Goal: Task Accomplishment & Management: Manage account settings

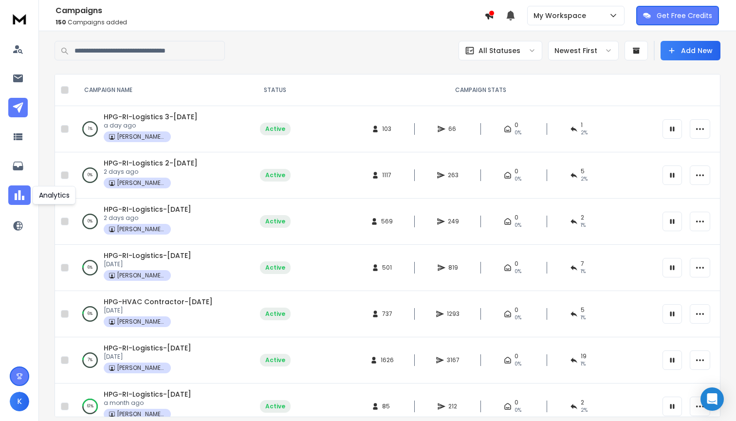
click at [18, 192] on icon at bounding box center [20, 195] width 10 height 10
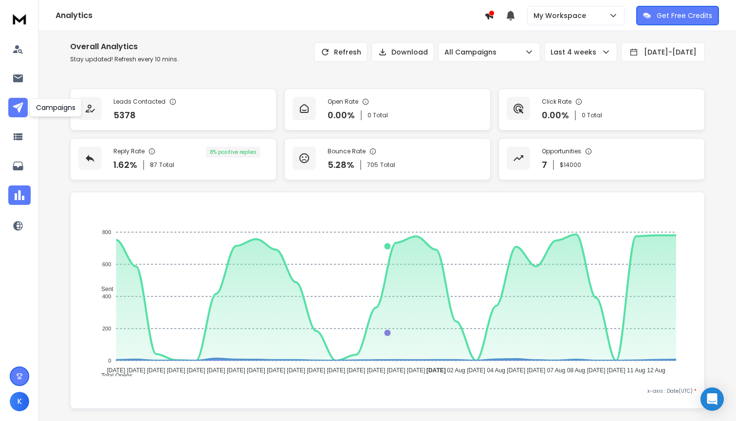
click at [25, 105] on link at bounding box center [17, 107] width 19 height 19
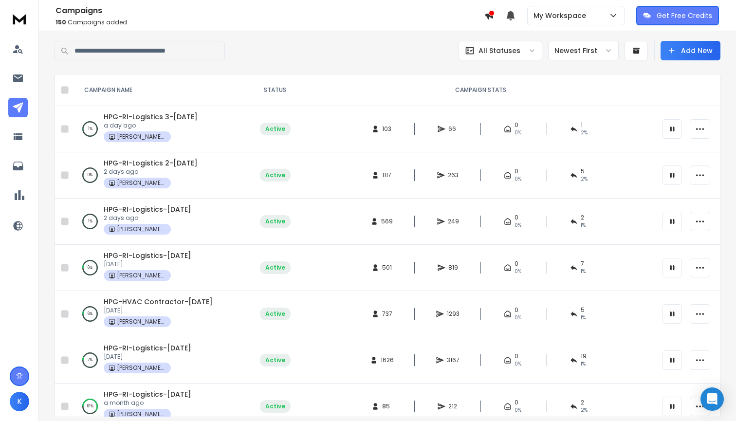
click at [149, 57] on input at bounding box center [140, 50] width 170 height 19
paste input "**********"
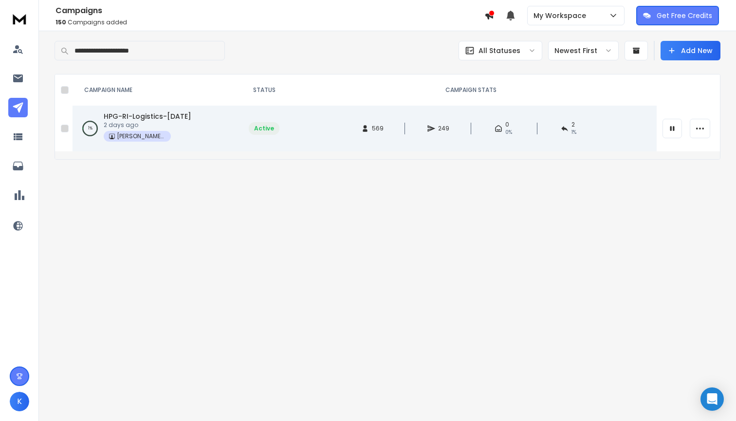
type input "**********"
click at [169, 116] on span "HPG-RI-Logistics-[DATE]" at bounding box center [148, 116] width 88 height 10
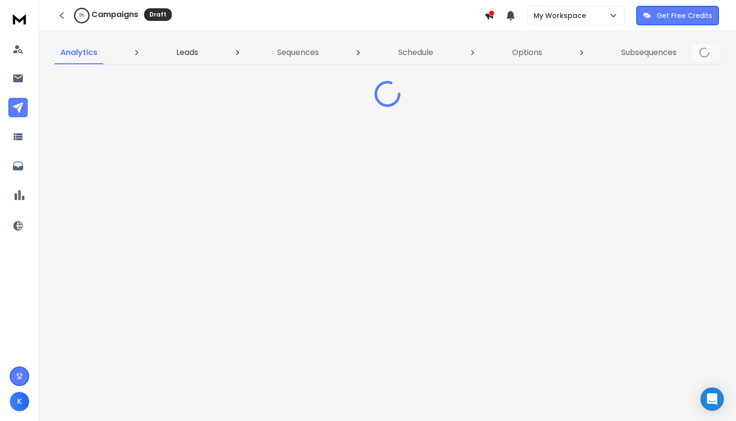
click at [179, 50] on p "Leads" at bounding box center [187, 53] width 22 height 12
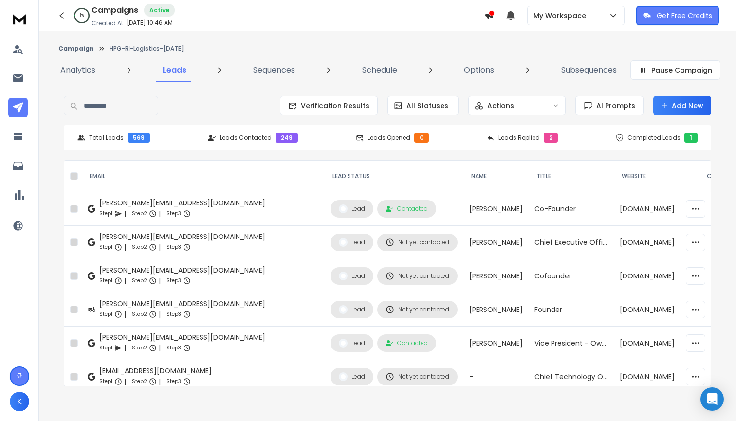
click at [135, 104] on input at bounding box center [111, 105] width 94 height 19
paste input "**********"
drag, startPoint x: 102, startPoint y: 108, endPoint x: 51, endPoint y: 112, distance: 51.3
click at [51, 112] on div "**********" at bounding box center [387, 210] width 697 height 359
type input "**********"
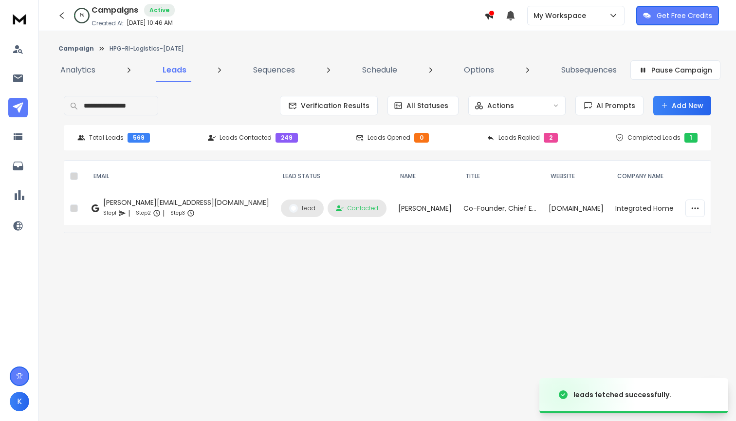
click at [691, 210] on icon "button" at bounding box center [695, 208] width 9 height 9
click at [656, 258] on p "Block Lead" at bounding box center [673, 261] width 36 height 10
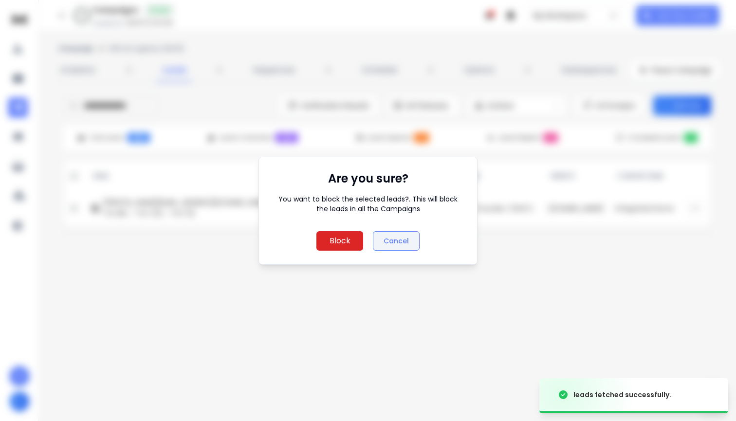
click at [320, 230] on div "Are you sure? You want to block the selected leads?. This will block the leads …" at bounding box center [368, 211] width 191 height 80
click at [336, 239] on button "Block" at bounding box center [339, 240] width 47 height 19
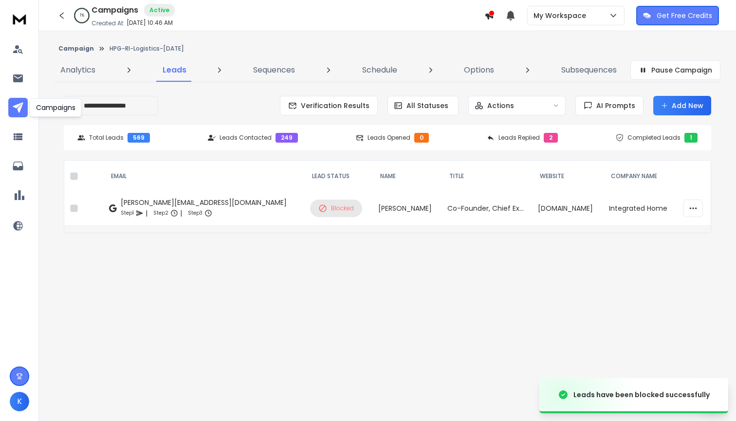
click at [13, 107] on icon at bounding box center [18, 107] width 10 height 10
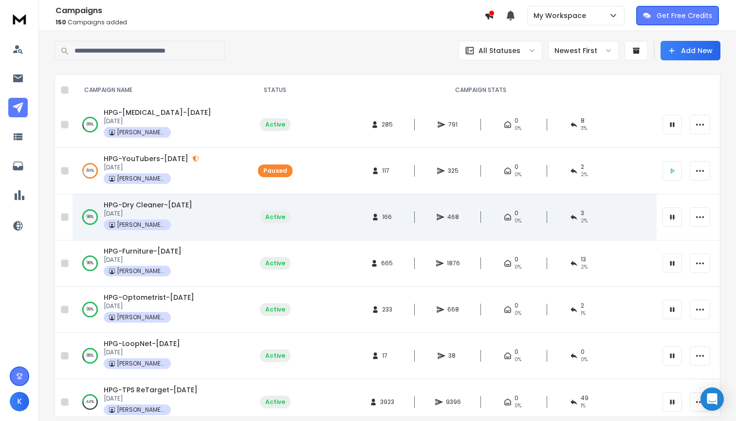
scroll to position [699, 0]
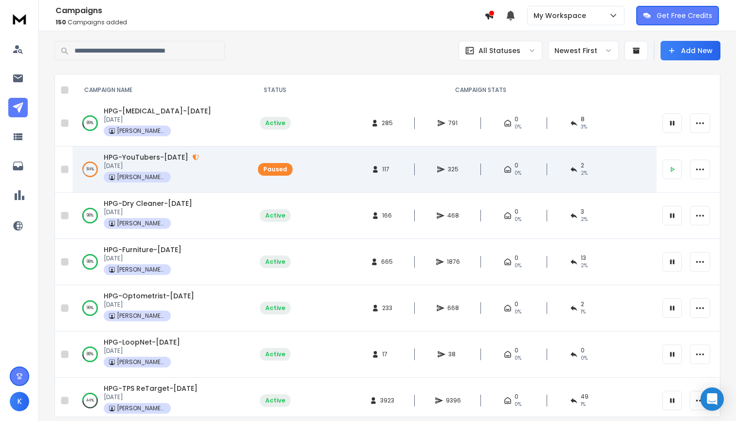
click at [186, 153] on span "HPG-YouTubers-[DATE]" at bounding box center [146, 157] width 85 height 10
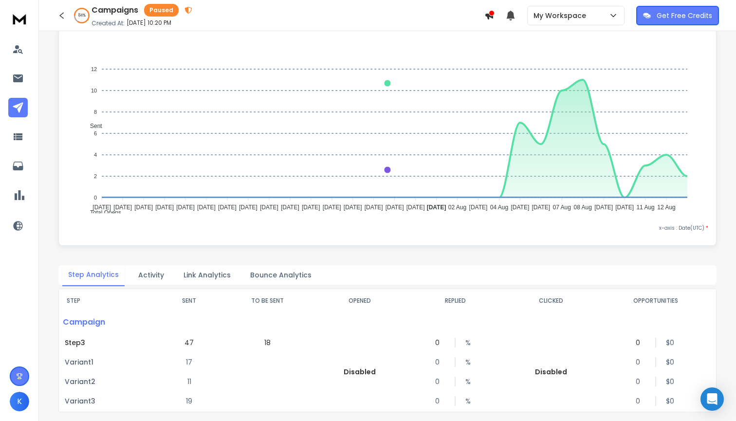
scroll to position [216, 0]
click at [30, 109] on div at bounding box center [19, 109] width 22 height 23
click at [19, 109] on icon at bounding box center [18, 107] width 10 height 10
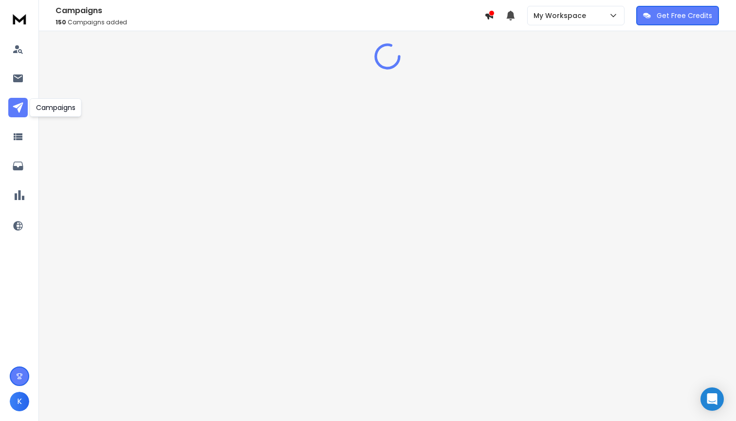
click at [19, 109] on icon at bounding box center [18, 107] width 10 height 10
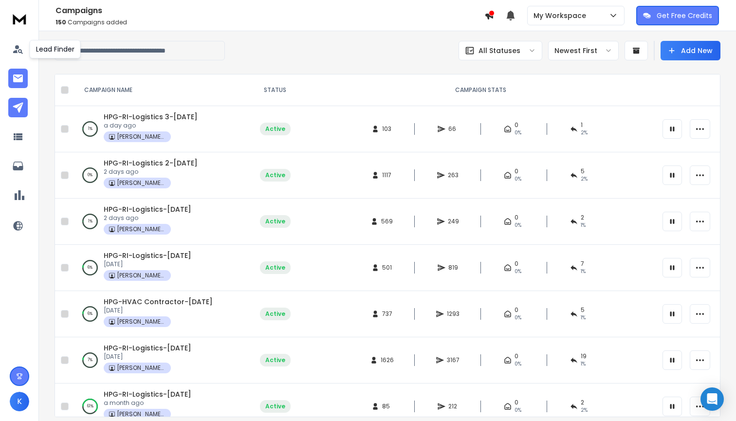
click at [16, 86] on link at bounding box center [17, 78] width 19 height 19
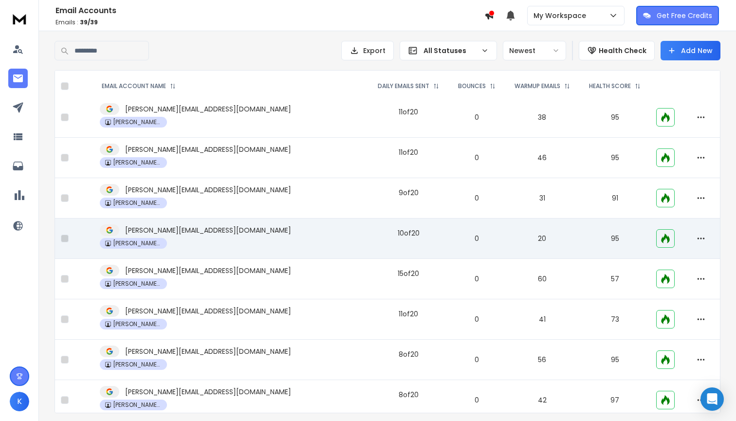
scroll to position [1084, 0]
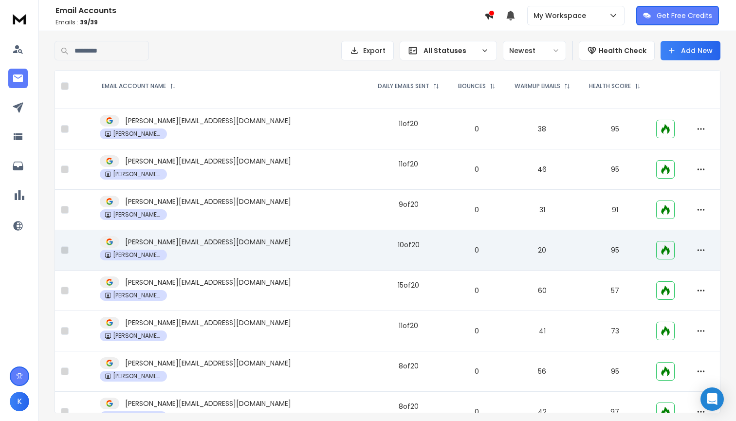
click at [449, 163] on td "0" at bounding box center [477, 169] width 56 height 40
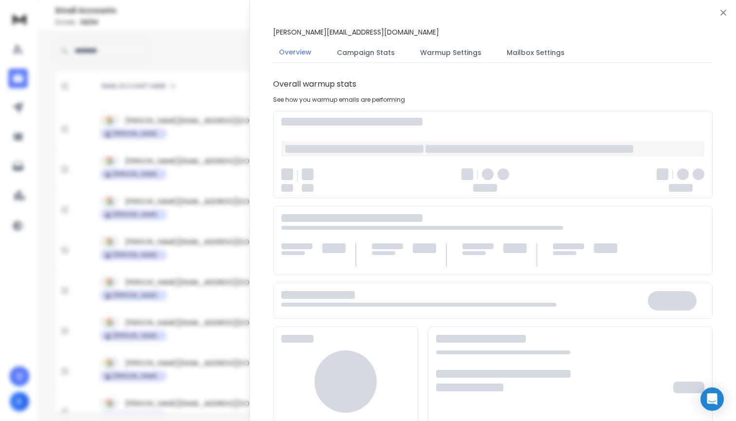
click at [220, 95] on div at bounding box center [368, 210] width 736 height 421
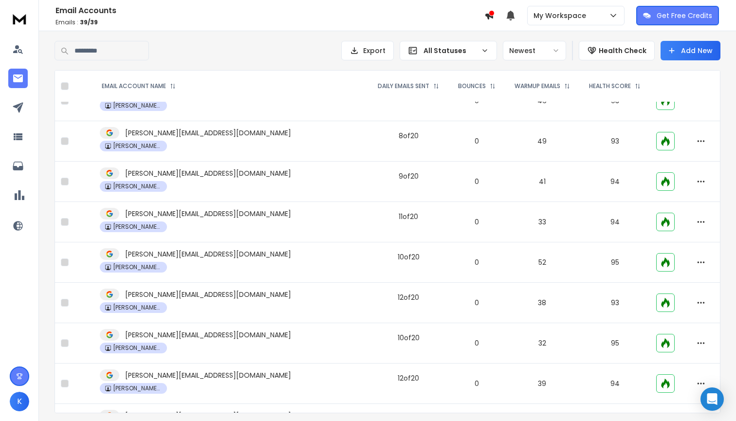
scroll to position [0, 0]
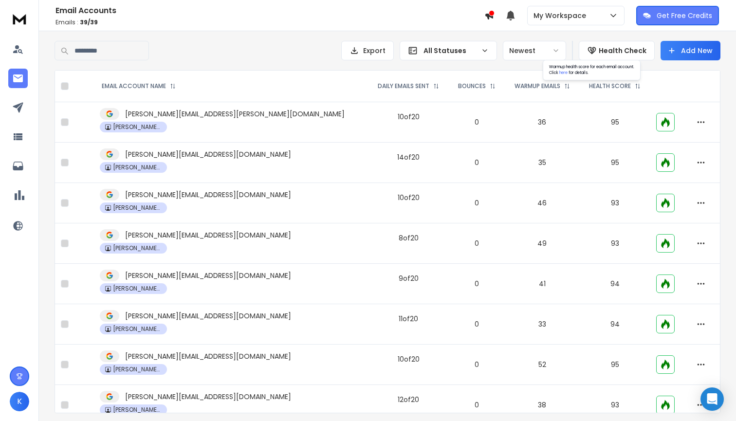
click at [597, 82] on p "HEALTH SCORE" at bounding box center [610, 86] width 42 height 8
click at [598, 84] on p "HEALTH SCORE" at bounding box center [610, 86] width 42 height 8
click at [22, 99] on link at bounding box center [17, 107] width 19 height 19
